Goal: Communication & Community: Ask a question

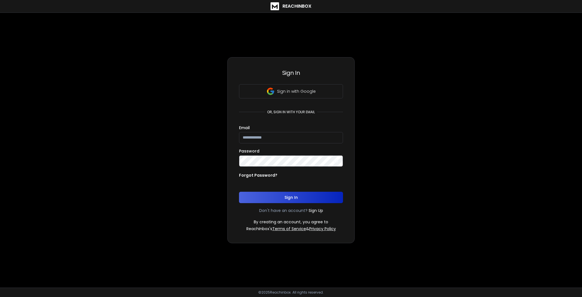
type input "**********"
click at [280, 199] on button "Sign In" at bounding box center [291, 197] width 104 height 11
click at [277, 196] on button "Sign In" at bounding box center [291, 197] width 104 height 11
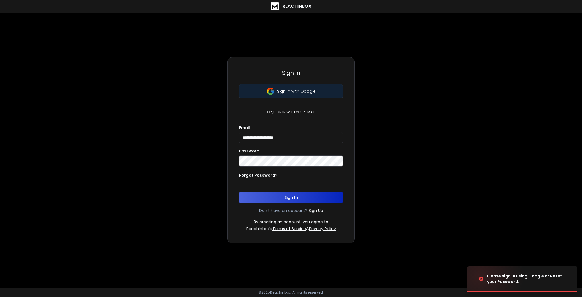
click at [292, 96] on button "Sign in with Google" at bounding box center [291, 91] width 104 height 14
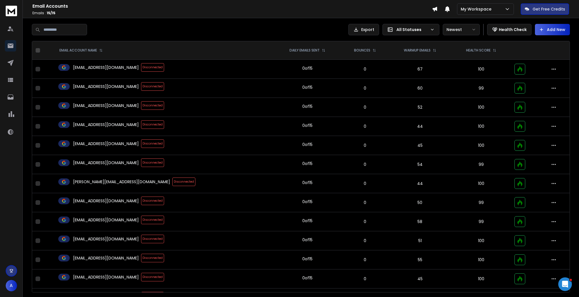
click at [141, 66] on span "Disconnected" at bounding box center [152, 67] width 23 height 9
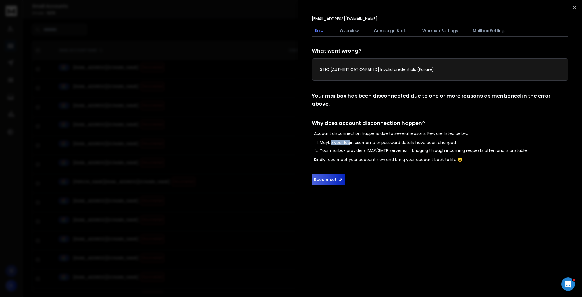
drag, startPoint x: 332, startPoint y: 132, endPoint x: 349, endPoint y: 133, distance: 17.1
click at [349, 140] on li "Maybe your login username or password details have been changed." at bounding box center [444, 143] width 249 height 6
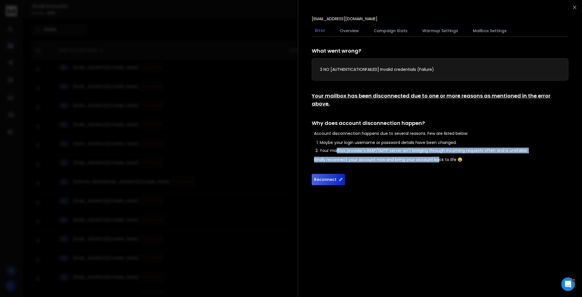
drag, startPoint x: 336, startPoint y: 139, endPoint x: 438, endPoint y: 147, distance: 102.4
click at [438, 147] on div "Why does account disconnection happen? Account disconnection happens due to sev…" at bounding box center [440, 140] width 257 height 43
click at [420, 157] on p "Kindly reconnect your account now and bring your account back to life 😄" at bounding box center [441, 160] width 254 height 6
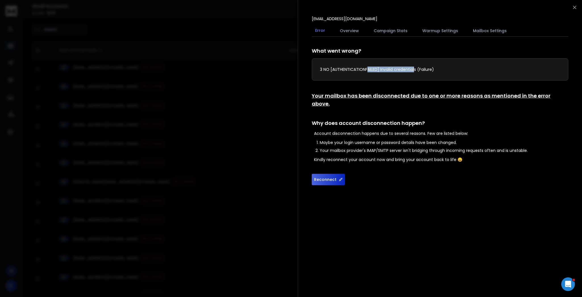
drag, startPoint x: 367, startPoint y: 71, endPoint x: 415, endPoint y: 73, distance: 48.4
click at [415, 73] on div "3 NO [AUTHENTICATIONFAILED] Invalid credentials (Failure)" at bounding box center [440, 69] width 257 height 22
click at [351, 67] on p "3 NO [AUTHENTICATIONFAILED] Invalid credentials (Failure)" at bounding box center [440, 70] width 240 height 6
drag, startPoint x: 350, startPoint y: 68, endPoint x: 417, endPoint y: 72, distance: 67.2
click at [417, 72] on p "3 NO [AUTHENTICATIONFAILED] Invalid credentials (Failure)" at bounding box center [440, 70] width 240 height 6
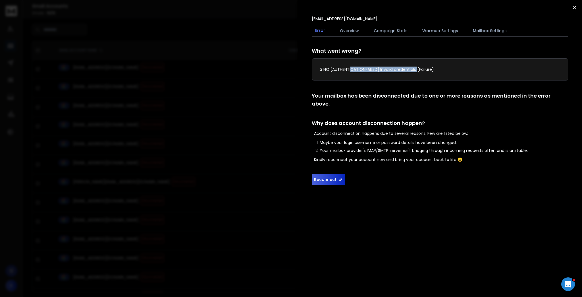
click at [573, 8] on icon "button" at bounding box center [574, 7] width 3 height 3
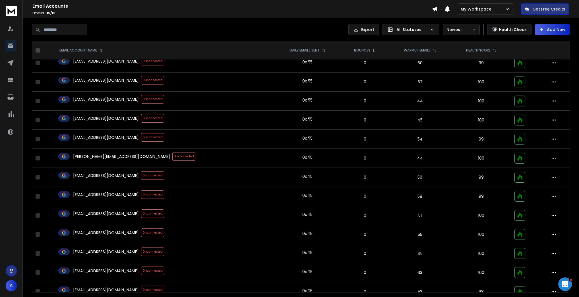
scroll to position [55, 0]
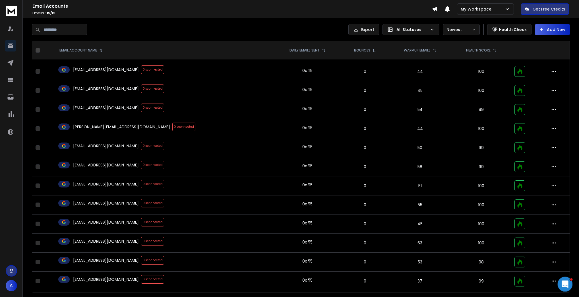
click at [562, 283] on icon "Open Intercom Messenger" at bounding box center [563, 283] width 9 height 9
type textarea "**********"
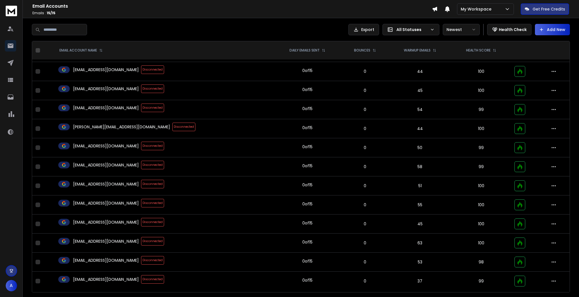
click at [5, 297] on icon "go back" at bounding box center [2, 299] width 5 height 5
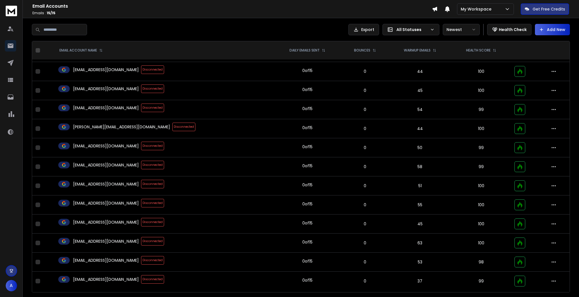
drag, startPoint x: 81, startPoint y: 420, endPoint x: 78, endPoint y: 404, distance: 16.3
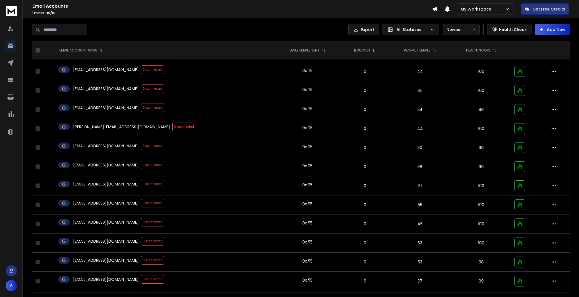
type textarea "**********"
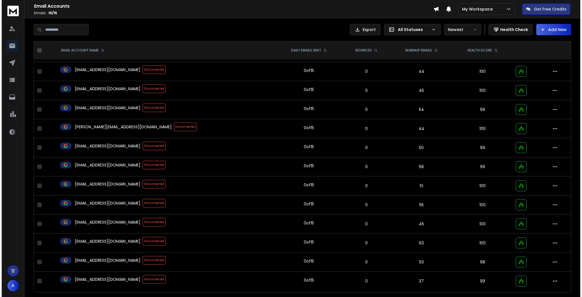
scroll to position [14, 0]
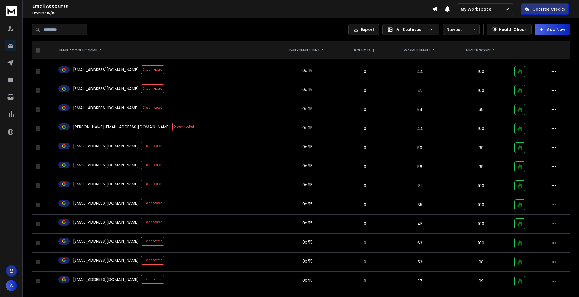
click at [142, 71] on span "Disconnected" at bounding box center [152, 69] width 23 height 9
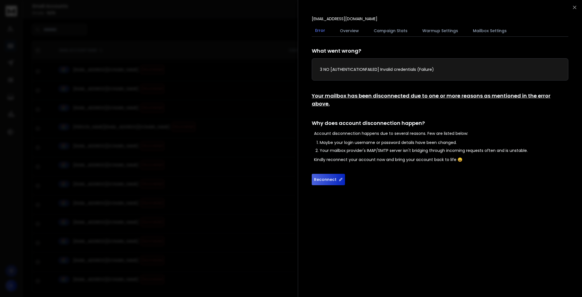
click at [332, 174] on button "Reconnect" at bounding box center [328, 179] width 33 height 11
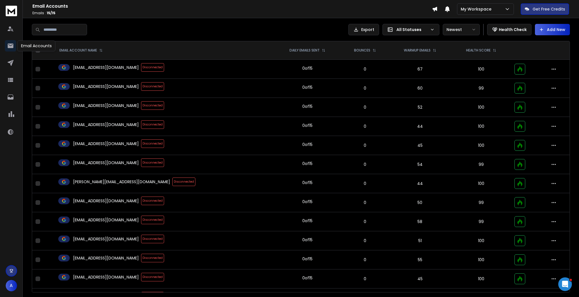
click at [11, 48] on icon at bounding box center [11, 45] width 6 height 5
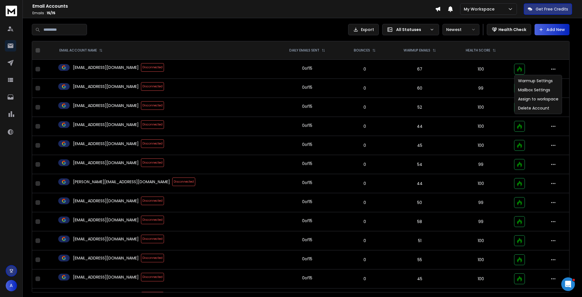
click at [551, 68] on icon at bounding box center [553, 69] width 5 height 5
click at [547, 93] on div "Mailbox Settings" at bounding box center [538, 89] width 45 height 9
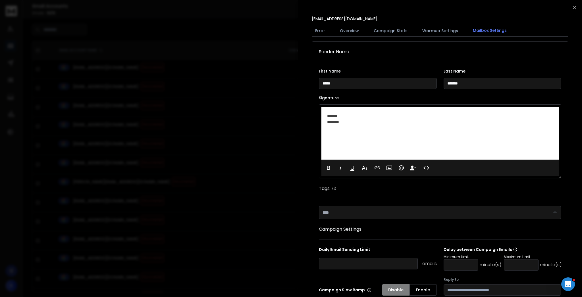
click at [442, 31] on button "Warmup Settings" at bounding box center [440, 30] width 43 height 13
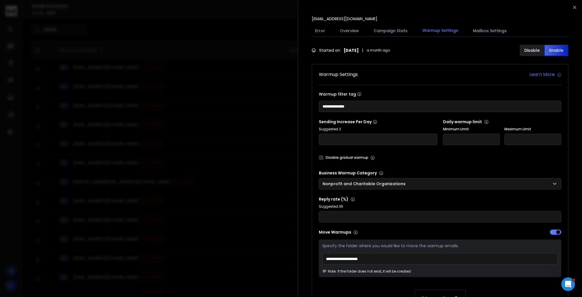
click at [347, 26] on button "Overview" at bounding box center [350, 30] width 26 height 13
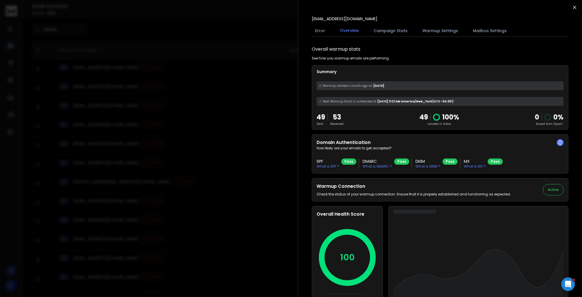
click at [575, 7] on icon "button" at bounding box center [575, 8] width 6 height 6
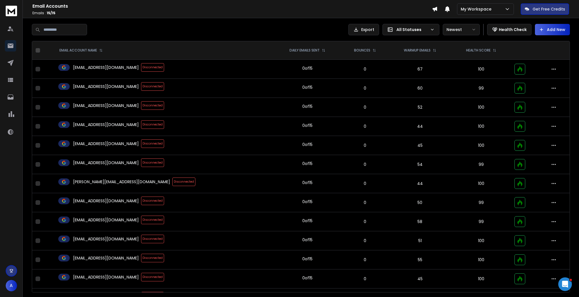
click at [517, 69] on icon at bounding box center [519, 69] width 5 height 6
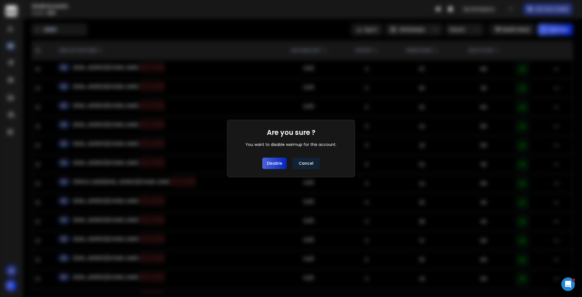
click at [315, 165] on button "Cancel" at bounding box center [306, 163] width 27 height 11
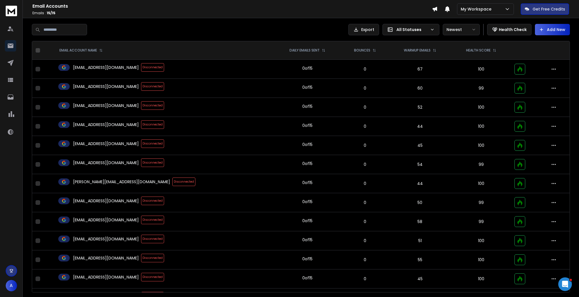
click at [515, 71] on div at bounding box center [519, 69] width 11 height 11
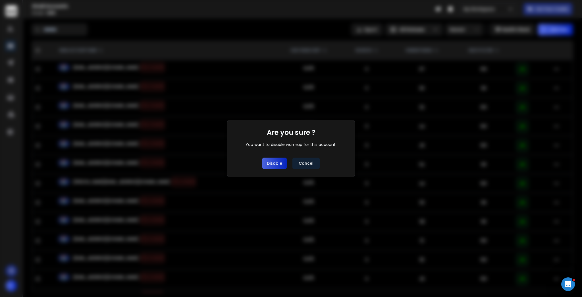
click at [310, 161] on button "Cancel" at bounding box center [306, 163] width 27 height 11
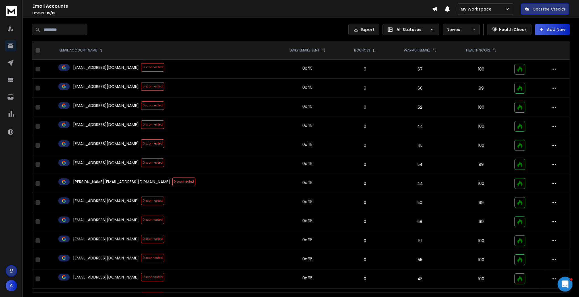
click at [565, 284] on icon "Open Intercom Messenger" at bounding box center [563, 283] width 9 height 9
click at [14, 114] on icon at bounding box center [11, 114] width 9 height 9
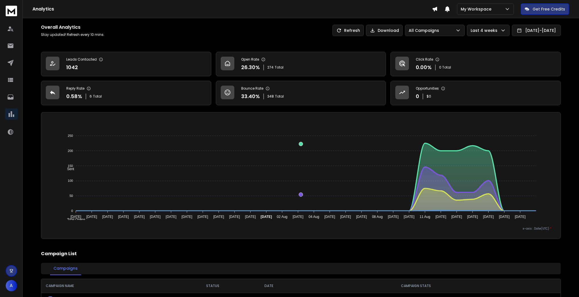
type textarea "**"
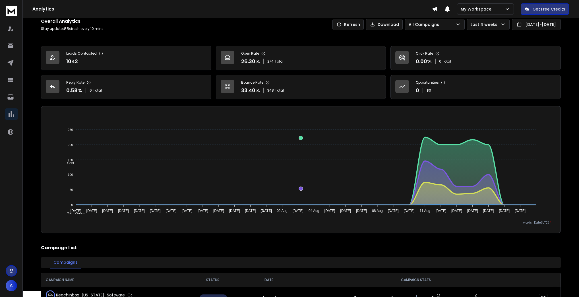
scroll to position [1, 0]
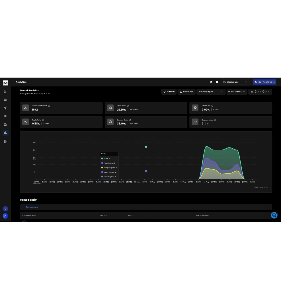
scroll to position [14, 0]
